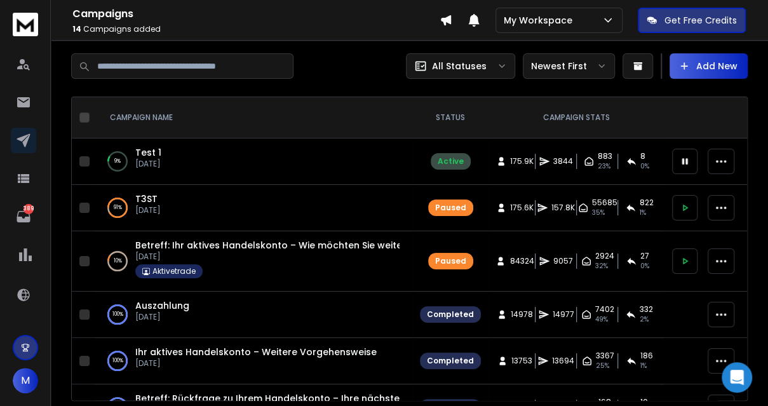
click at [395, 176] on td "9 % Test 1 12 days ago" at bounding box center [254, 161] width 318 height 46
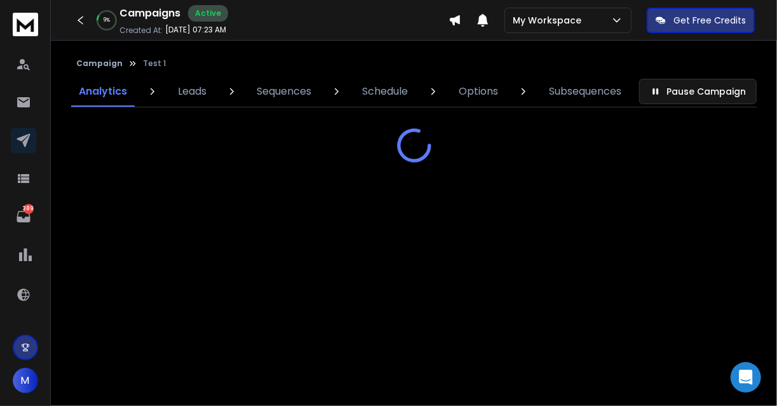
click at [395, 176] on div "Campaign Test 1 Analytics Leads Sequences Schedule Options Subsequences Pause C…" at bounding box center [414, 112] width 726 height 143
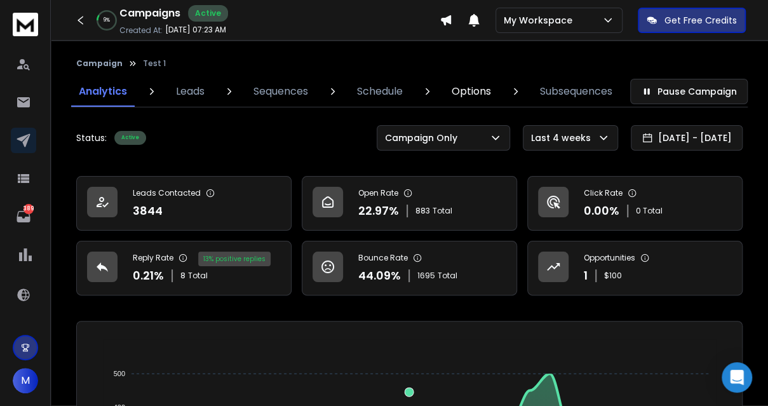
click at [481, 91] on p "Options" at bounding box center [471, 91] width 39 height 15
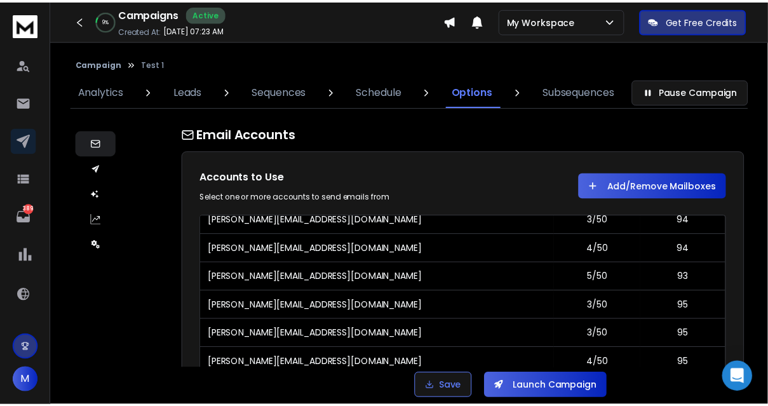
scroll to position [1053, 0]
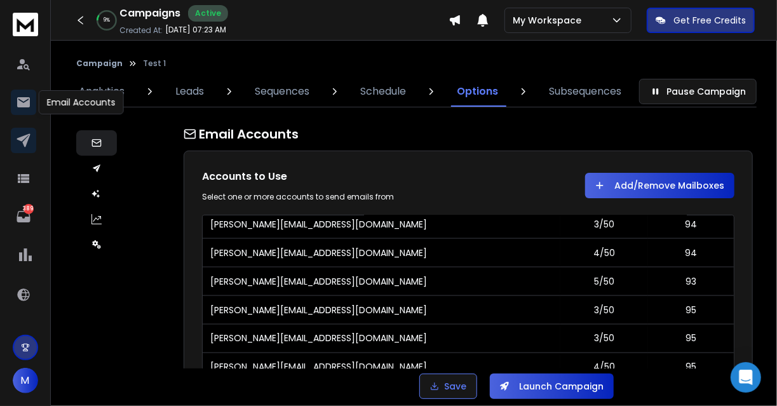
click at [30, 94] on link at bounding box center [23, 102] width 25 height 25
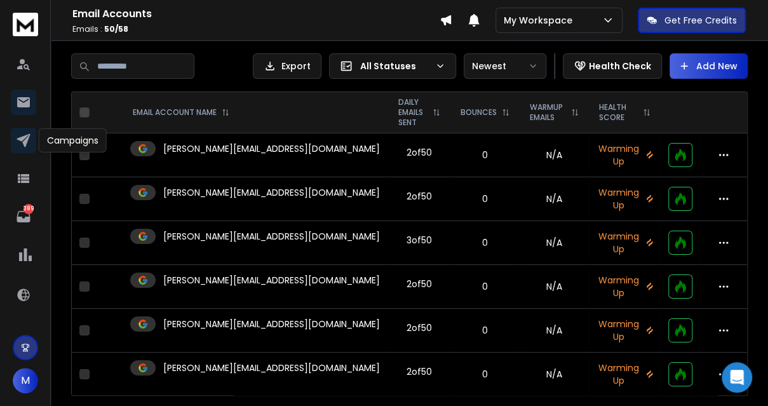
click at [25, 143] on icon at bounding box center [23, 139] width 13 height 13
